Goal: Task Accomplishment & Management: Manage account settings

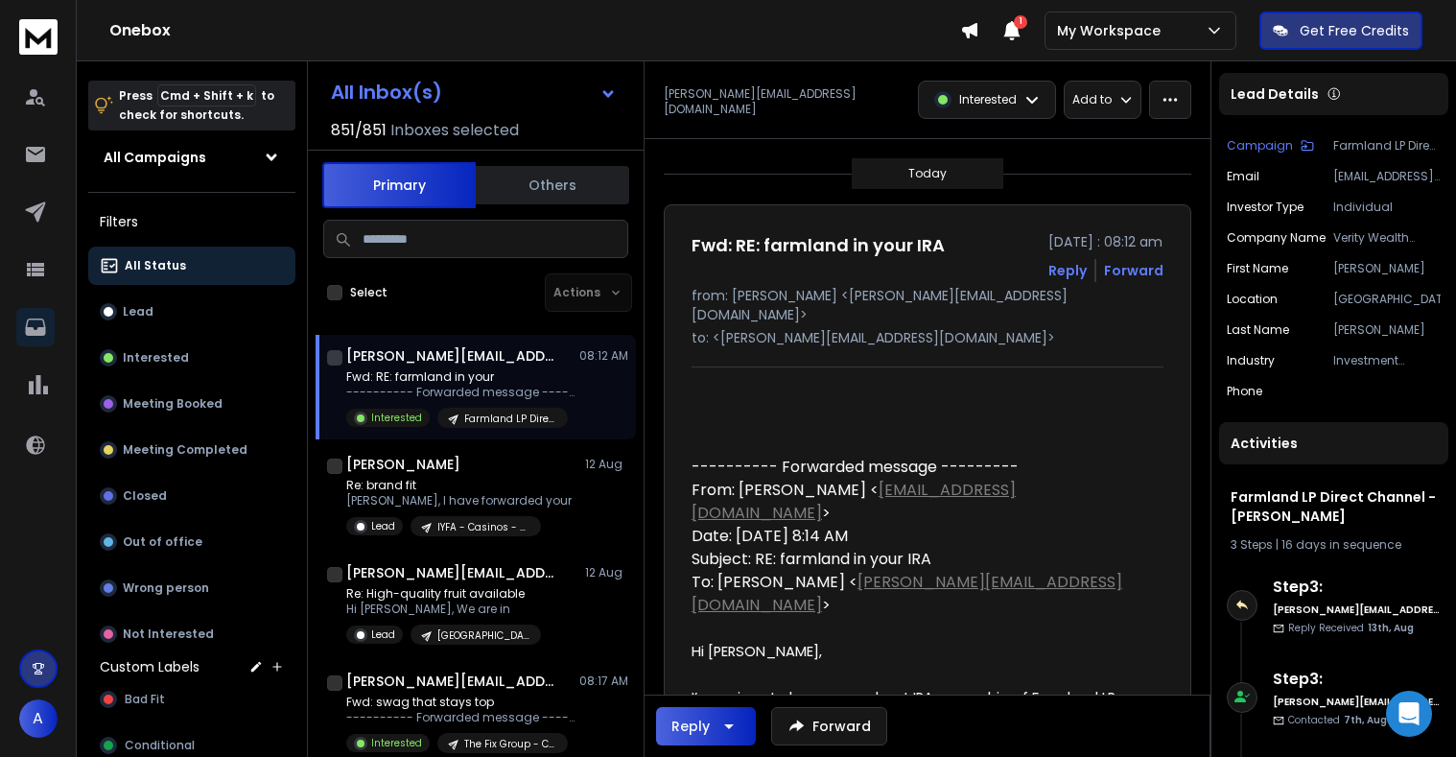
scroll to position [475, 0]
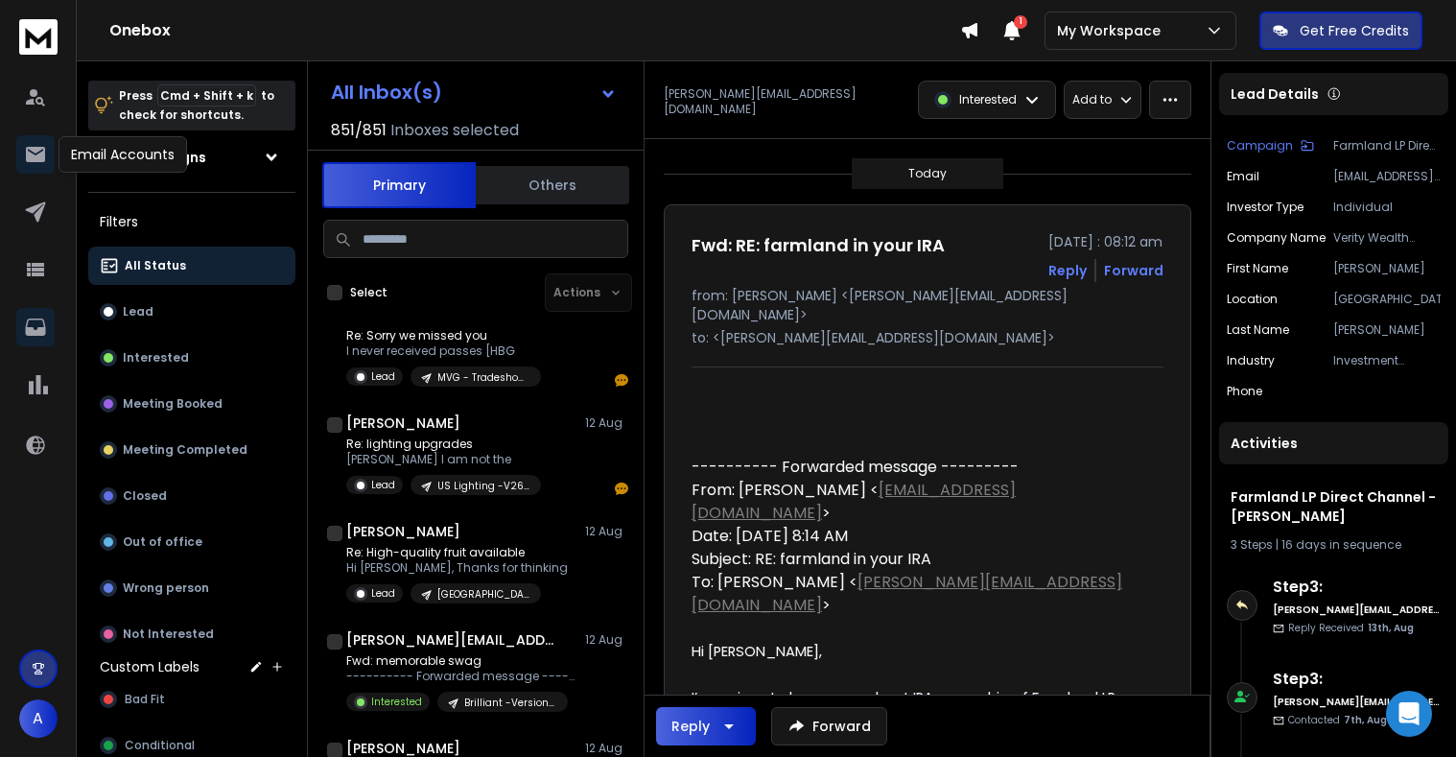
click at [36, 171] on link at bounding box center [35, 154] width 38 height 38
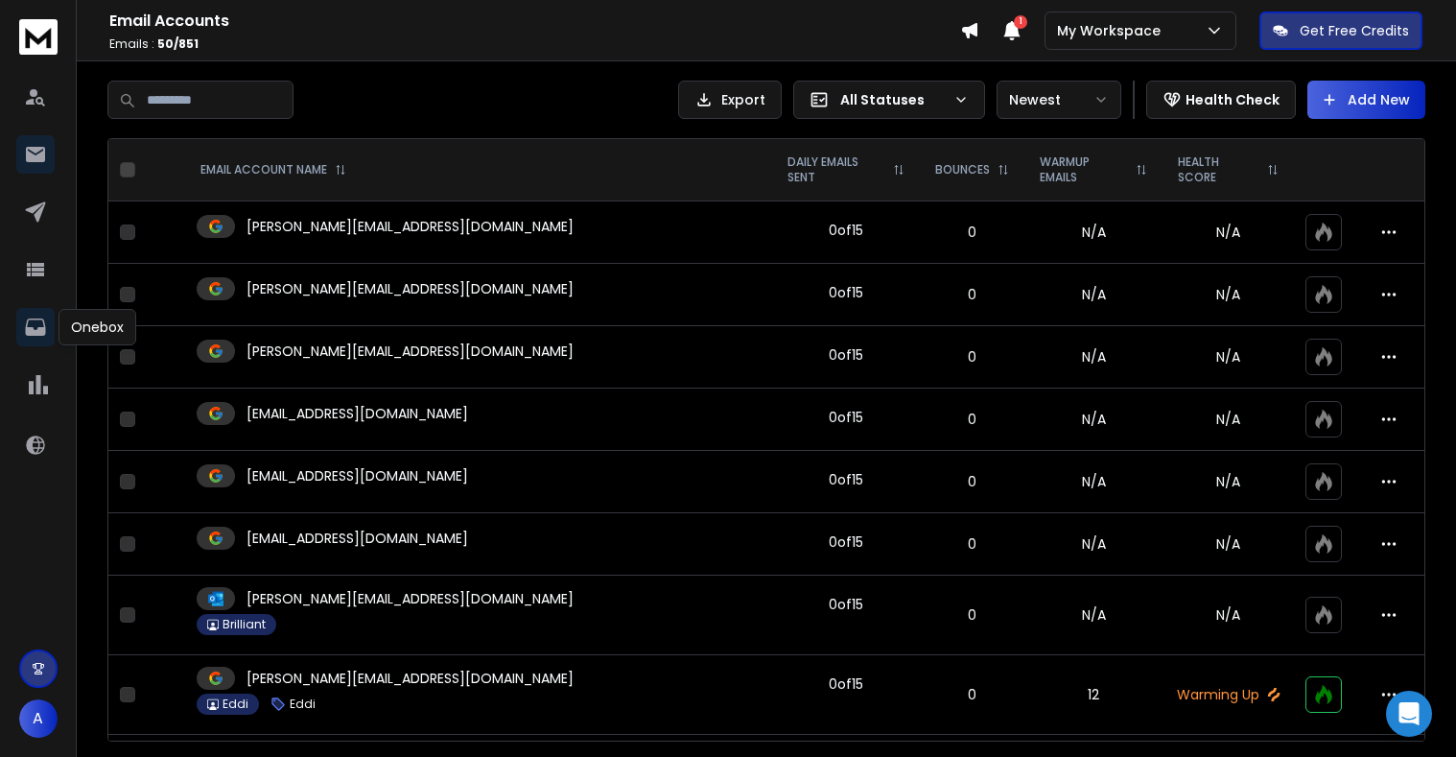
click at [40, 321] on icon at bounding box center [35, 327] width 23 height 23
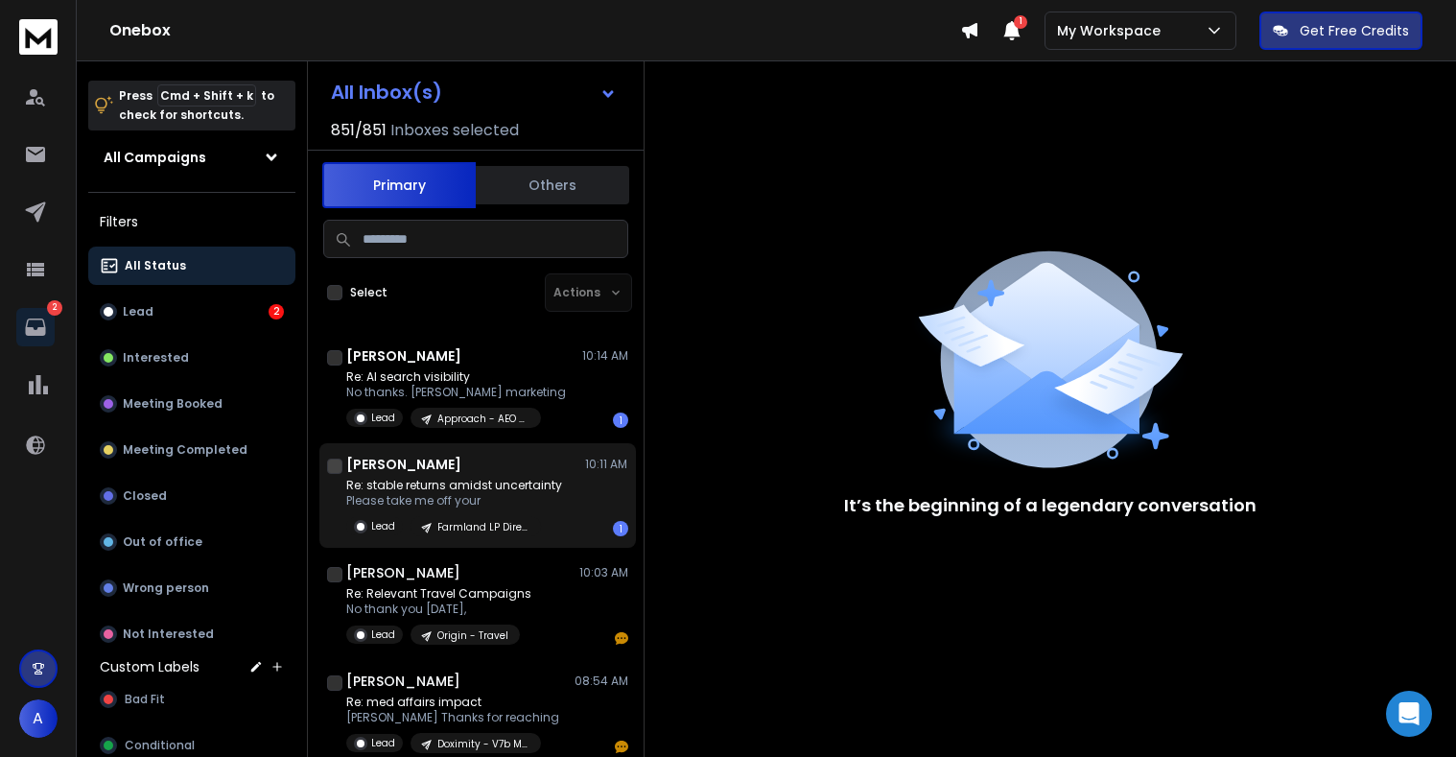
click at [471, 484] on p "Re: stable returns amidst uncertainty" at bounding box center [454, 485] width 216 height 15
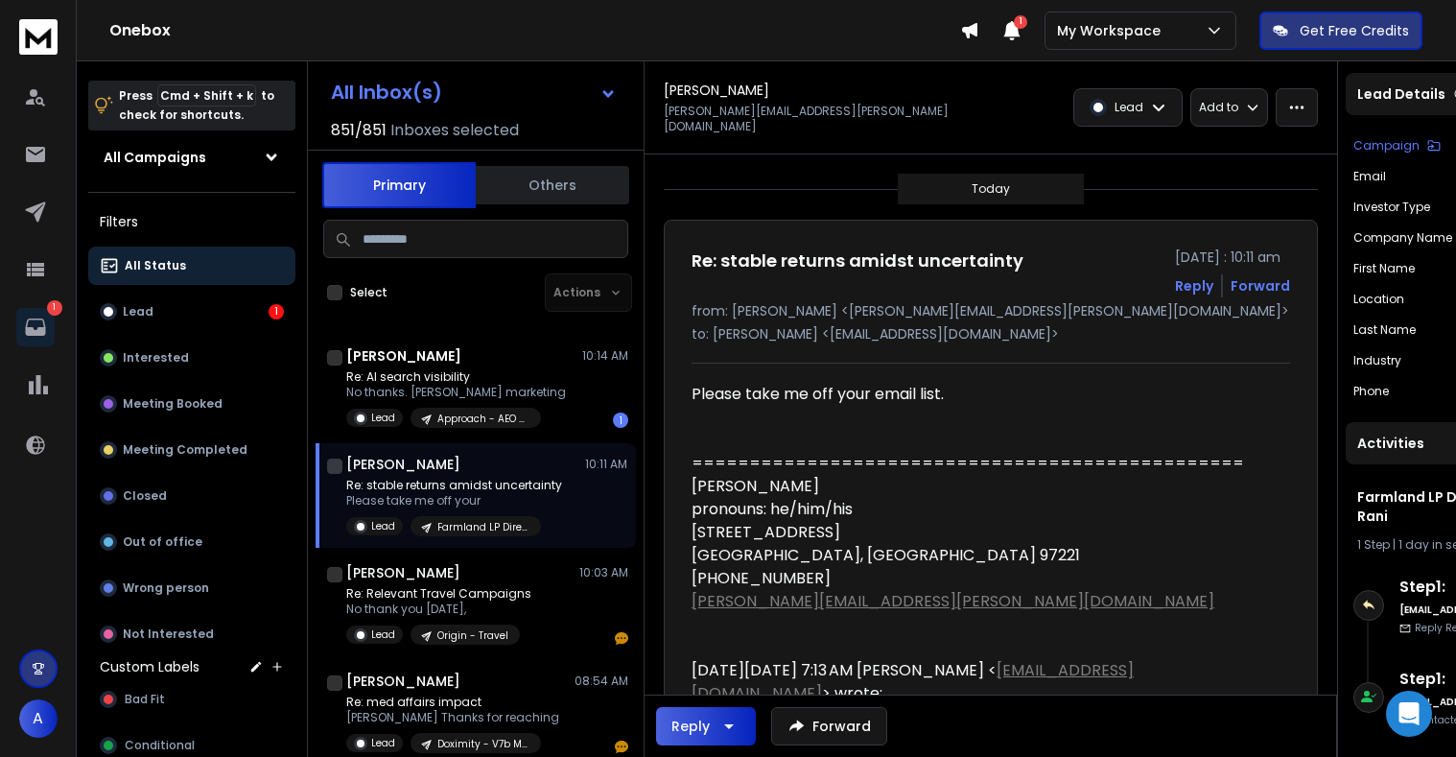
click at [1138, 96] on div "Lead" at bounding box center [1127, 107] width 107 height 36
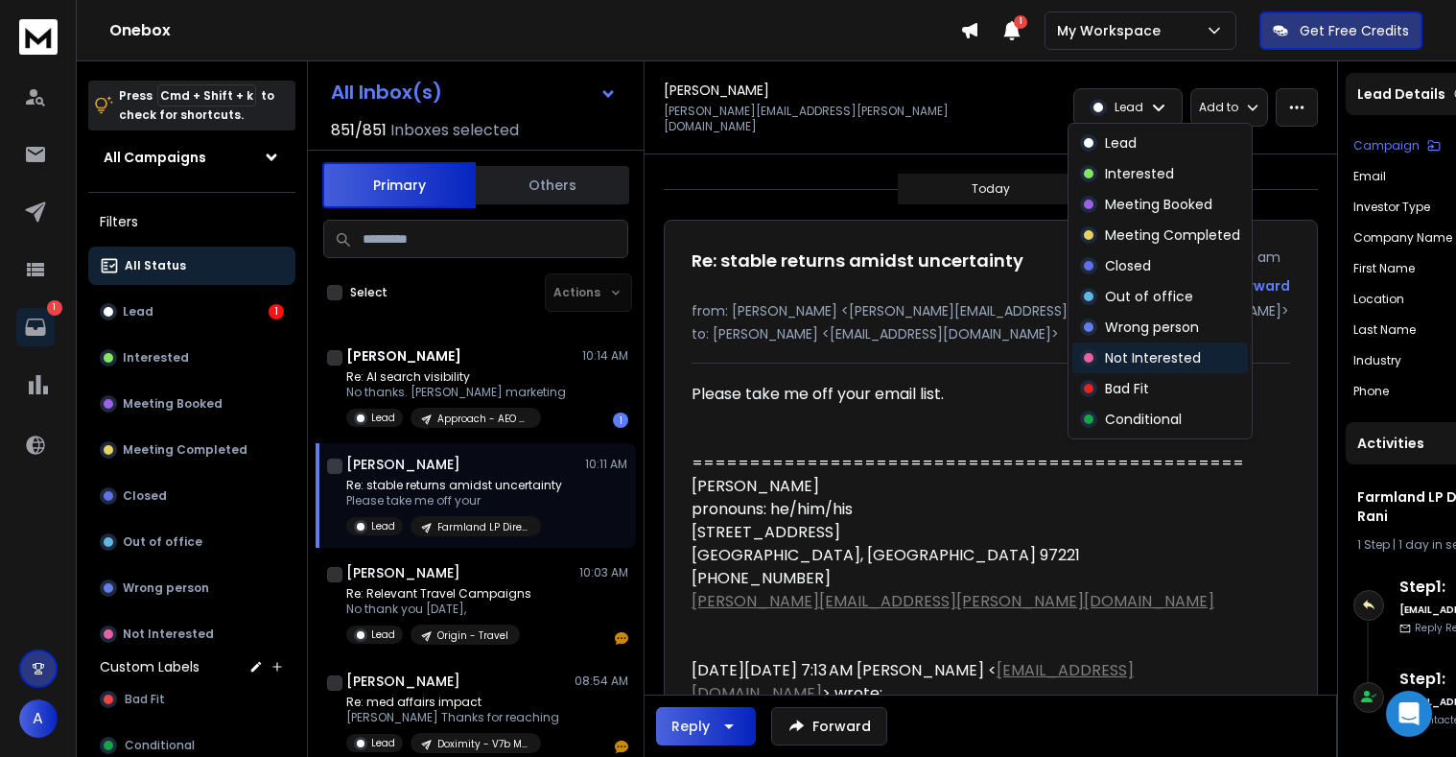
click at [1135, 359] on p "Not Interested" at bounding box center [1153, 357] width 96 height 19
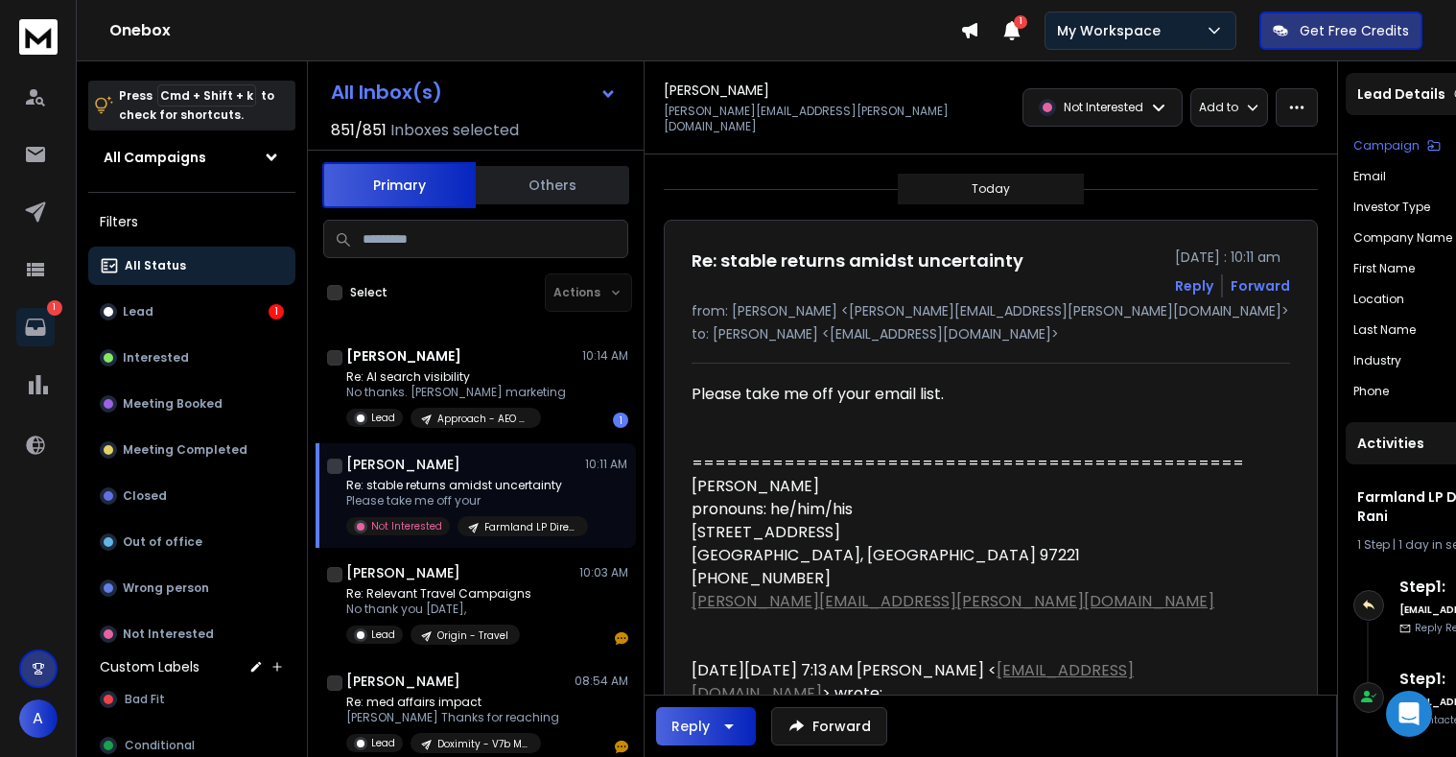
click at [1129, 25] on p "My Workspace" at bounding box center [1112, 30] width 111 height 19
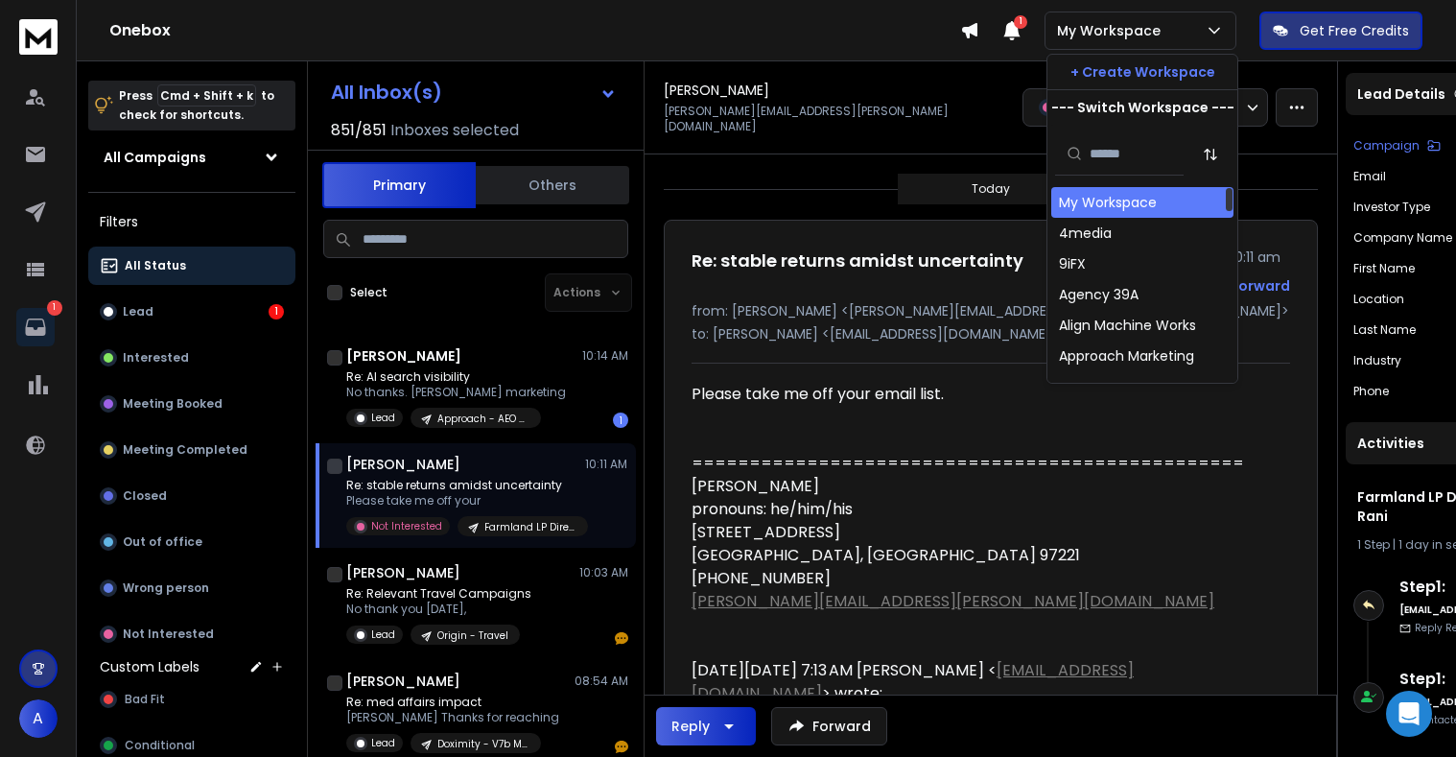
click at [1109, 160] on input "text" at bounding box center [1131, 153] width 82 height 42
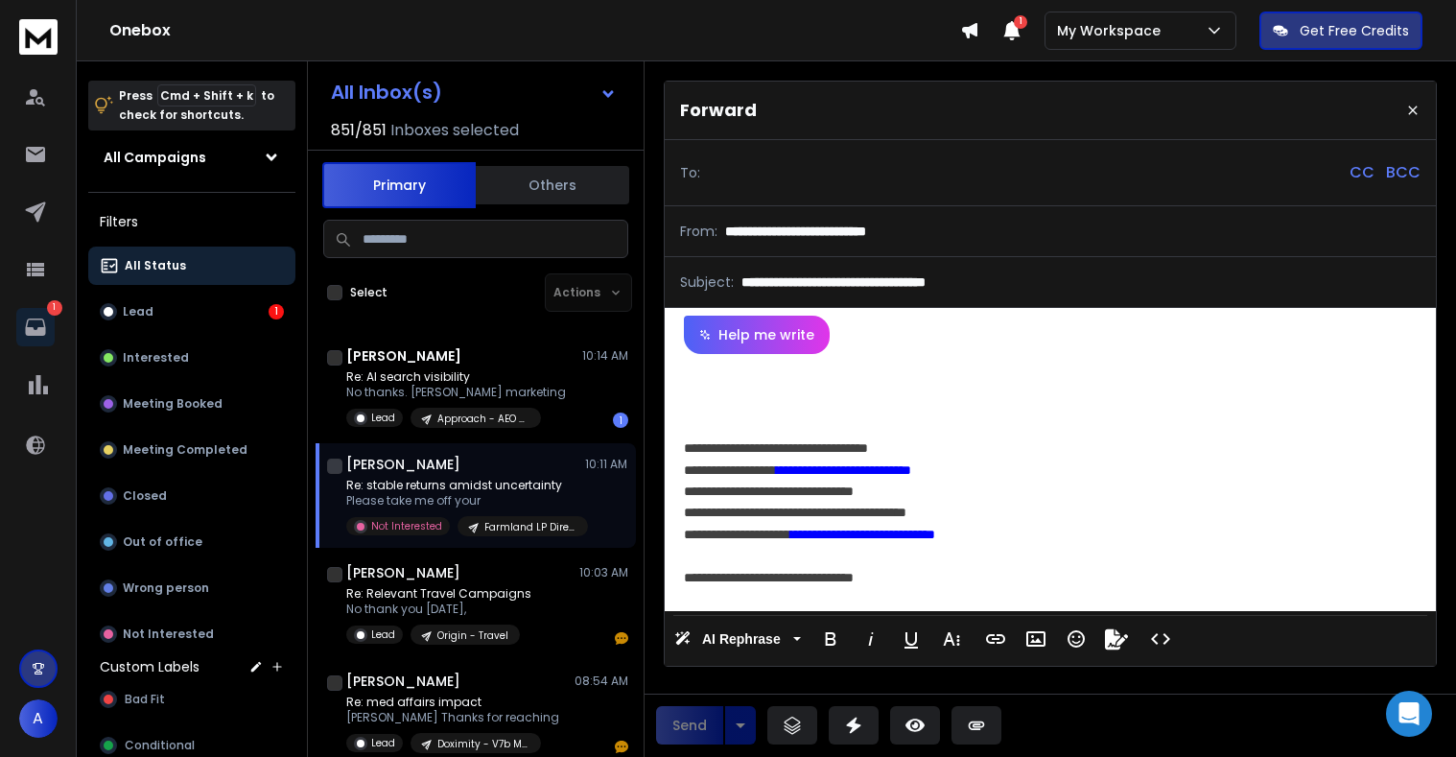
click at [1410, 108] on icon at bounding box center [1412, 110] width 15 height 15
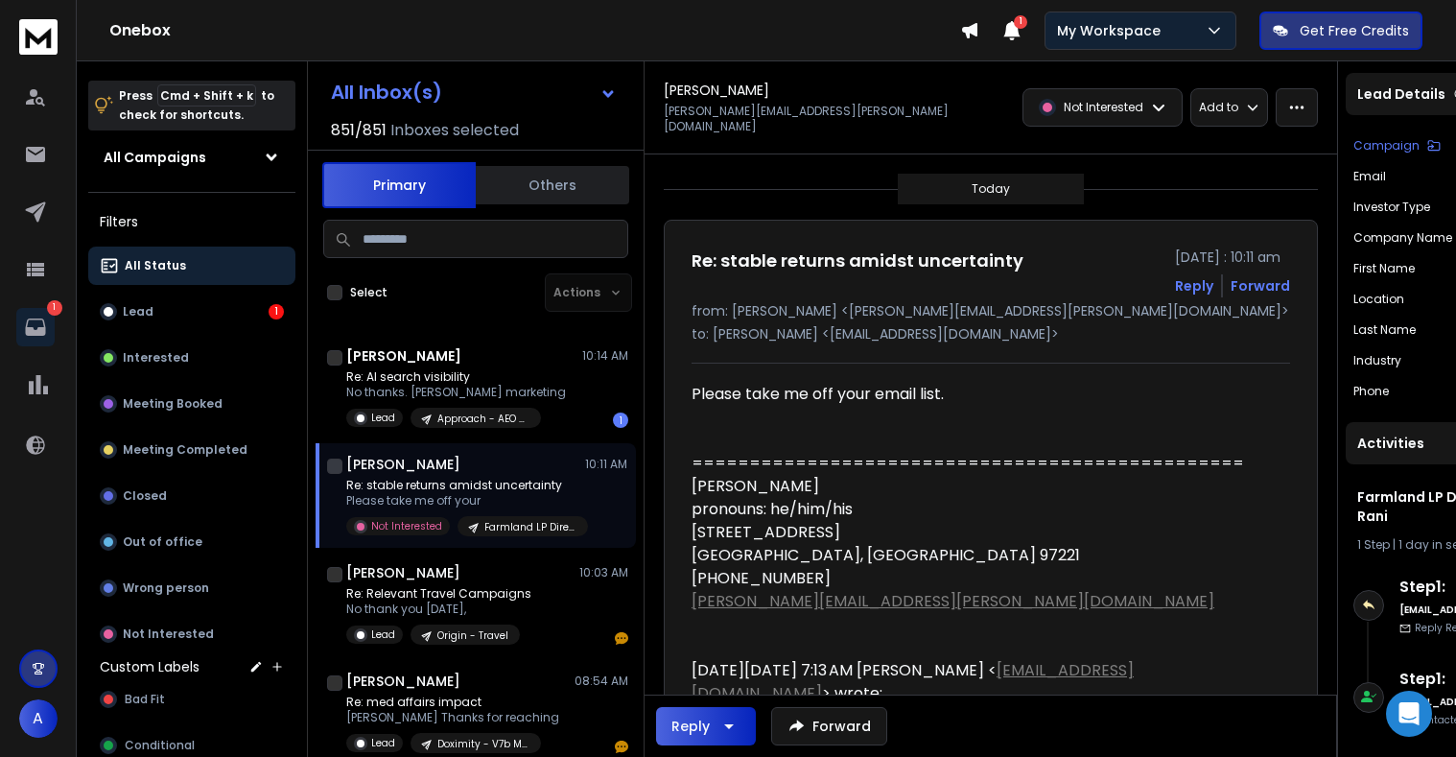
click at [1175, 39] on div "My Workspace" at bounding box center [1140, 30] width 167 height 19
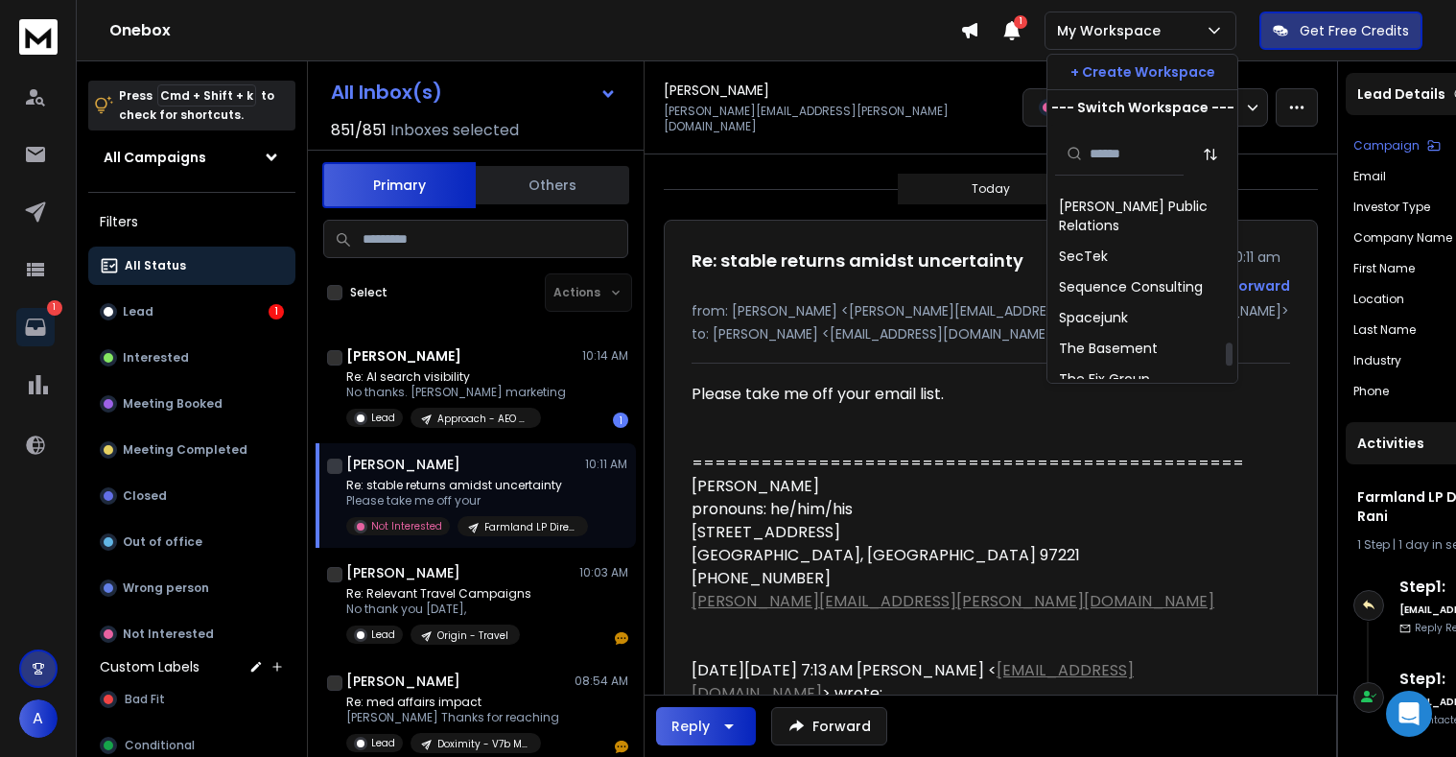
scroll to position [1288, 0]
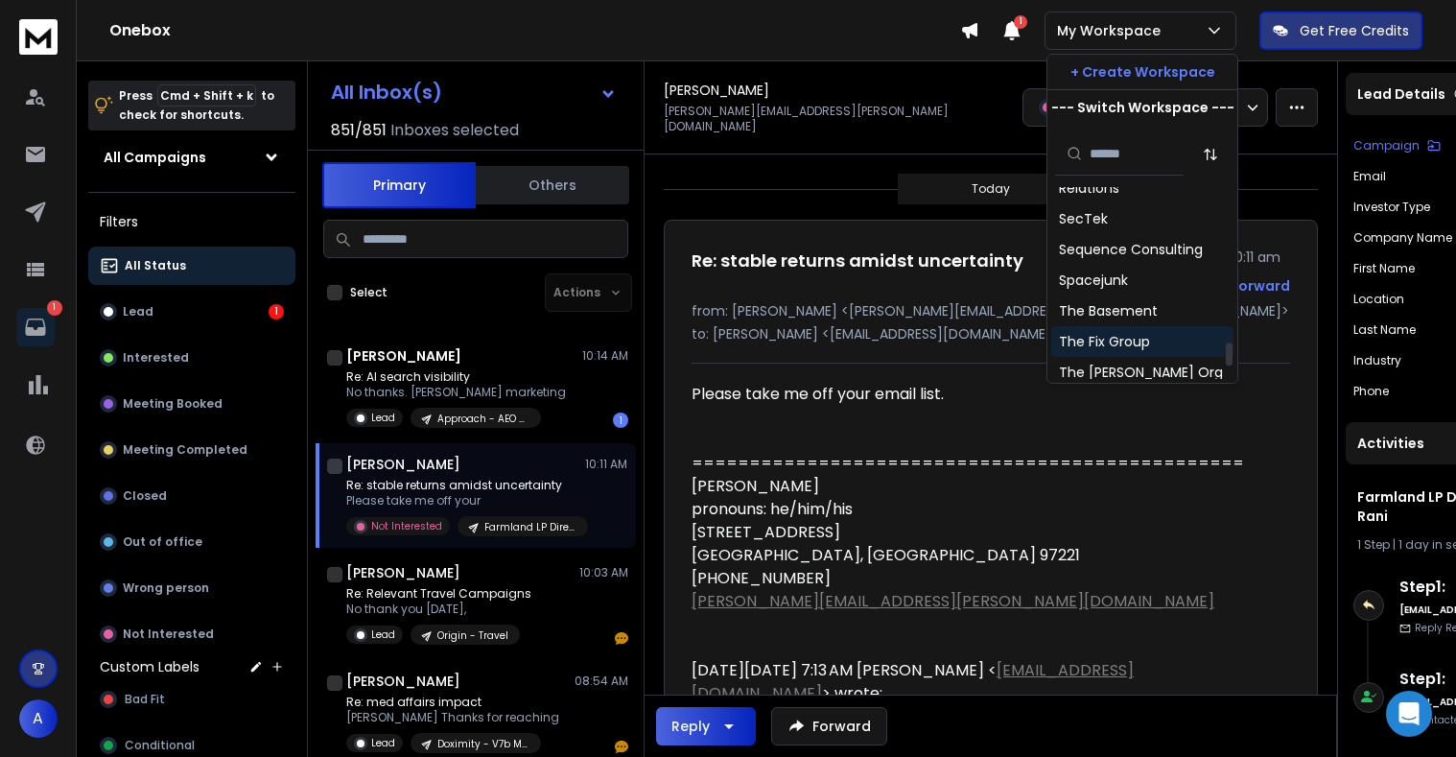
click at [1129, 332] on div "The Fix Group" at bounding box center [1104, 341] width 91 height 19
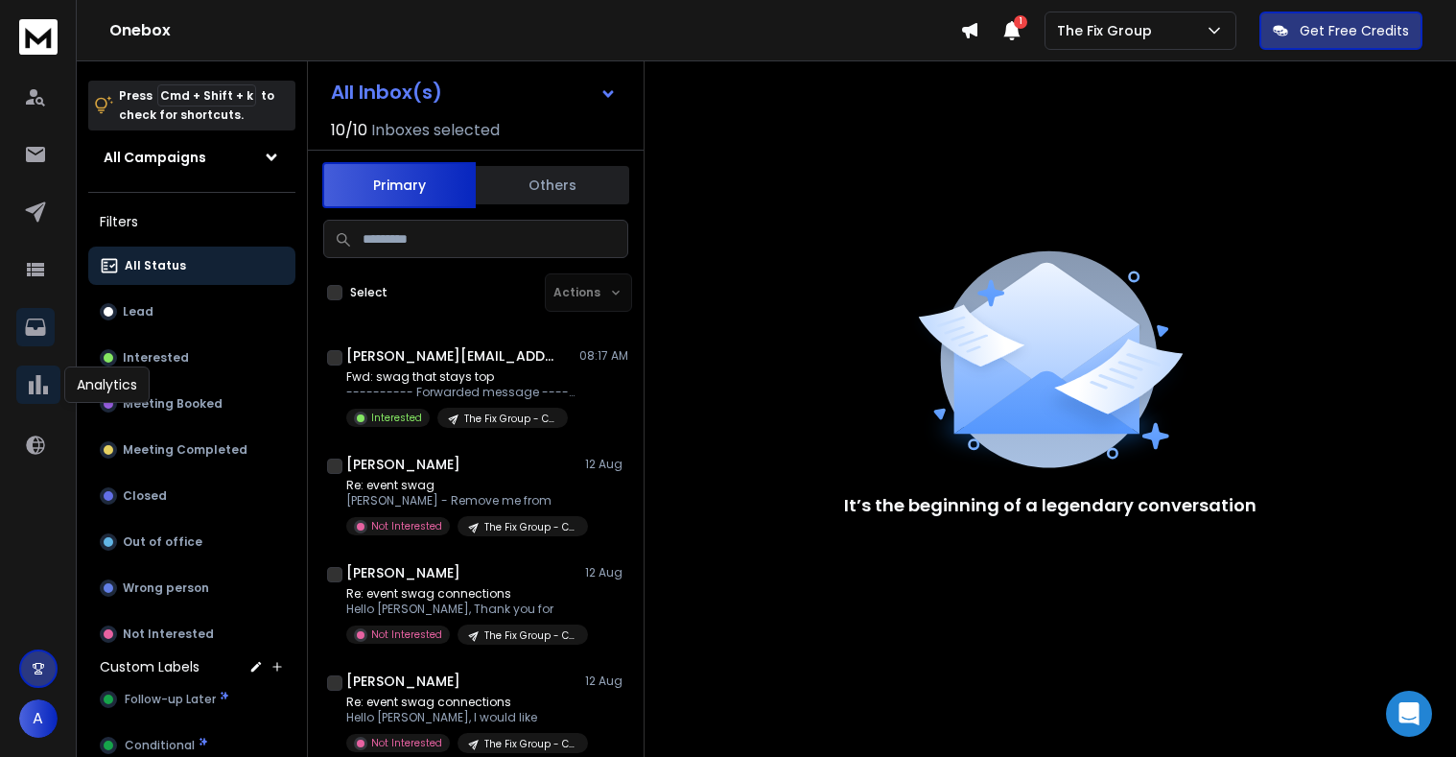
click at [36, 389] on icon at bounding box center [38, 384] width 19 height 19
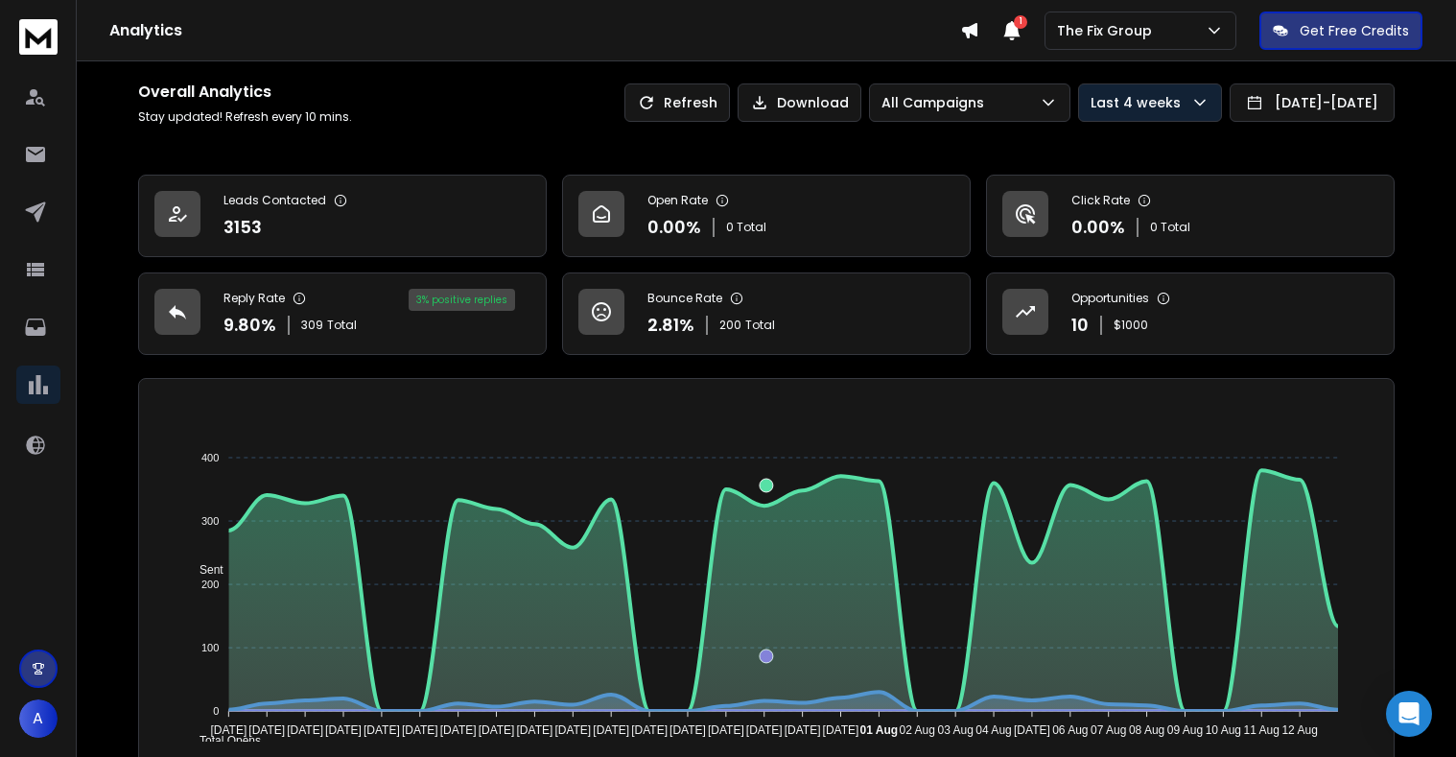
click at [1101, 98] on p "Last 4 weeks" at bounding box center [1140, 102] width 98 height 19
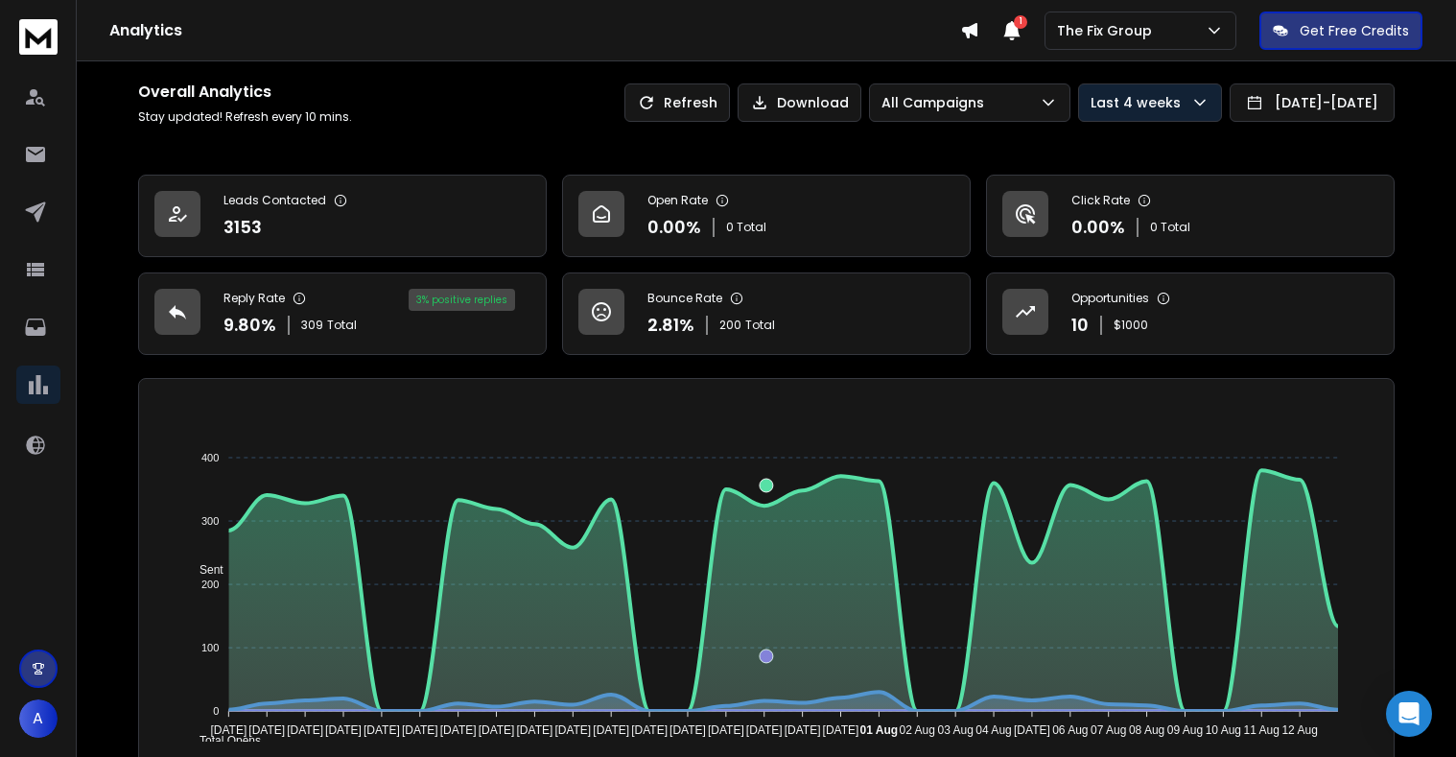
click at [1091, 93] on p "Last 4 weeks" at bounding box center [1140, 102] width 98 height 19
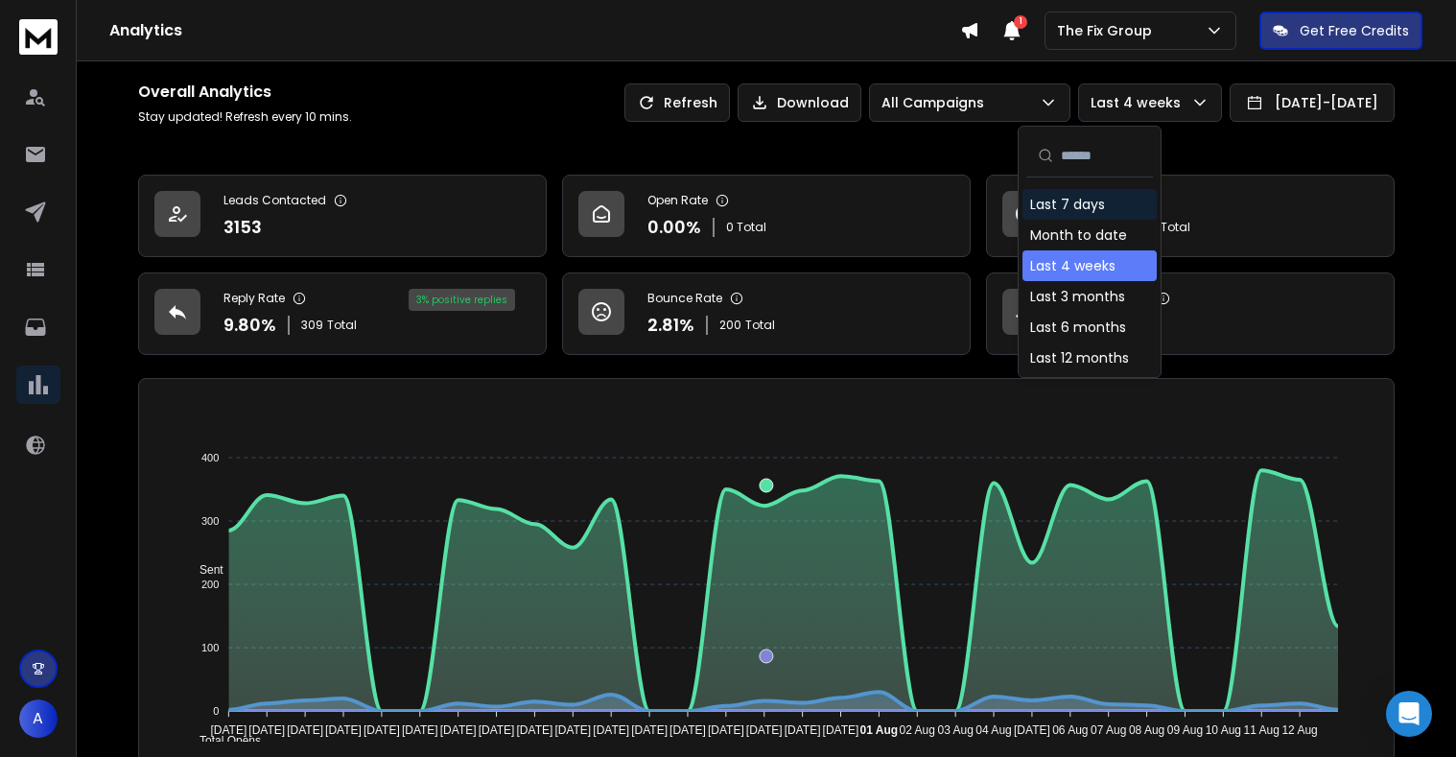
click at [1078, 201] on div "Last 7 days" at bounding box center [1067, 204] width 75 height 19
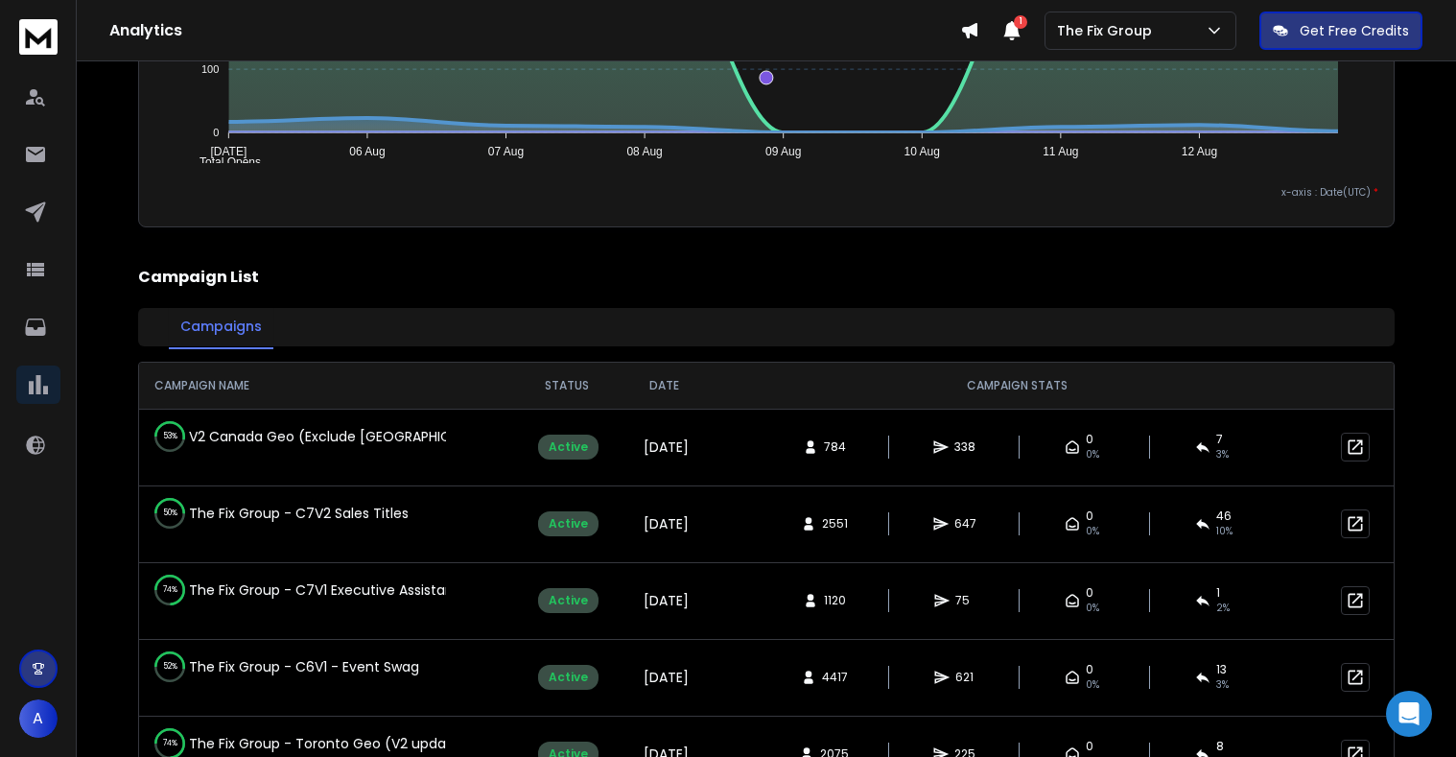
scroll to position [864, 0]
